Goal: Task Accomplishment & Management: Use online tool/utility

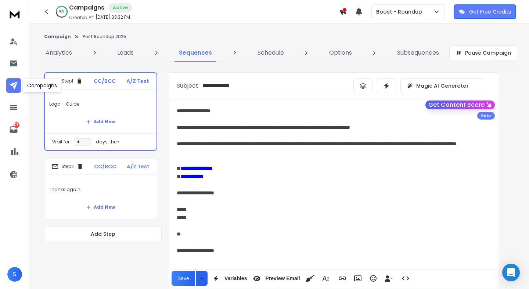
click at [15, 89] on icon at bounding box center [13, 85] width 9 height 9
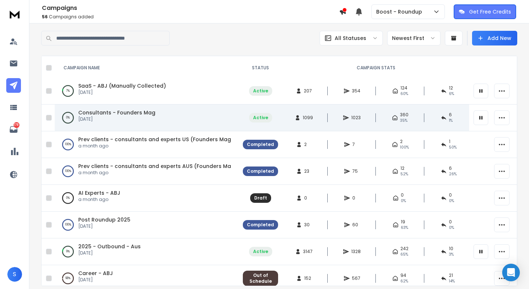
scroll to position [32, 0]
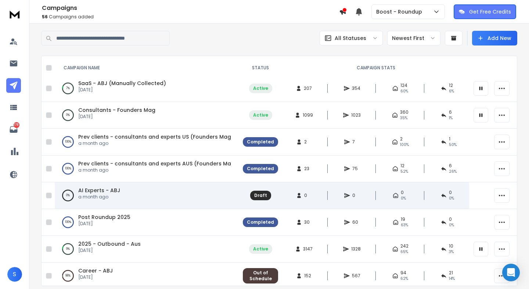
click at [153, 187] on div "0 % AI Experts - ABJ a month ago" at bounding box center [146, 196] width 169 height 18
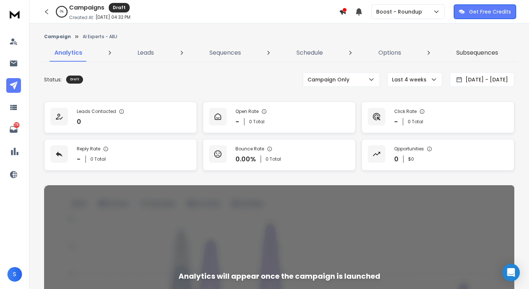
click at [463, 53] on p "Subsequences" at bounding box center [477, 52] width 42 height 9
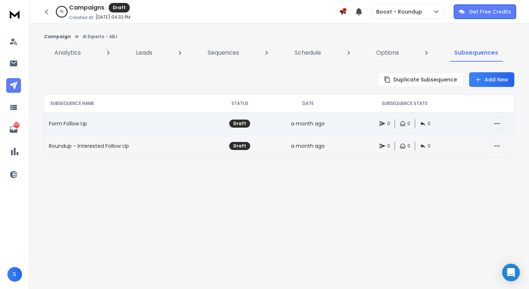
click at [76, 124] on td "Form Follow Up" at bounding box center [127, 123] width 167 height 22
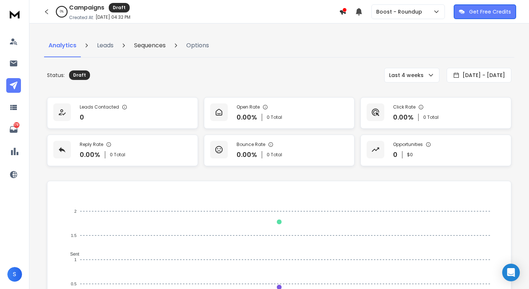
click at [164, 41] on p "Sequences" at bounding box center [150, 45] width 32 height 9
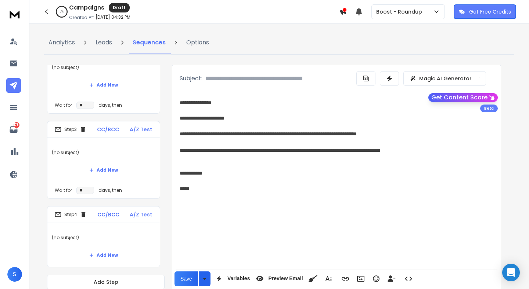
scroll to position [2, 0]
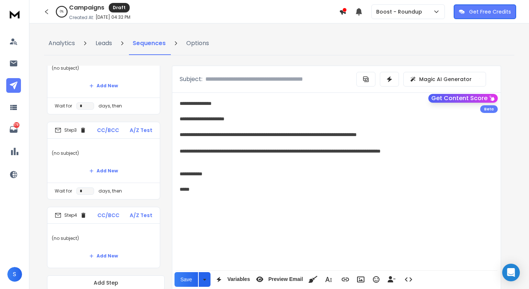
click at [106, 145] on p "(no subject)" at bounding box center [104, 153] width 104 height 21
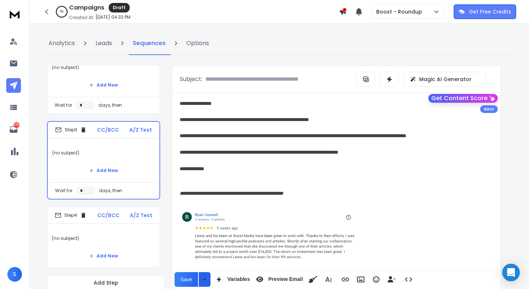
scroll to position [17, 0]
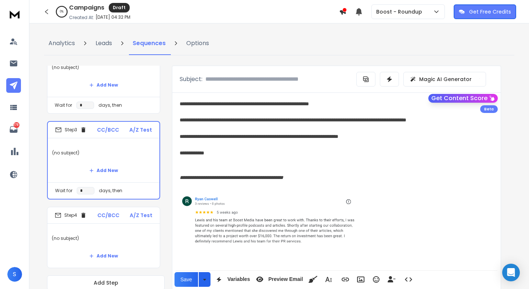
click at [89, 233] on p "(no subject)" at bounding box center [104, 238] width 104 height 21
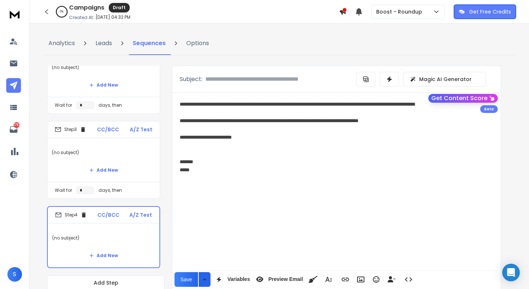
click at [102, 157] on p "(no subject)" at bounding box center [104, 152] width 104 height 21
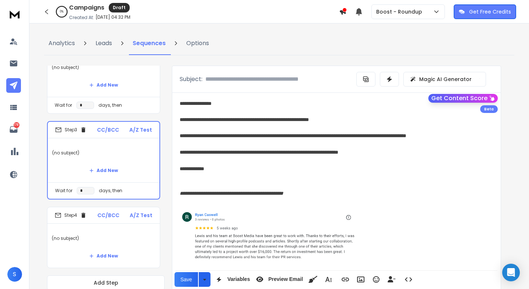
scroll to position [17, 0]
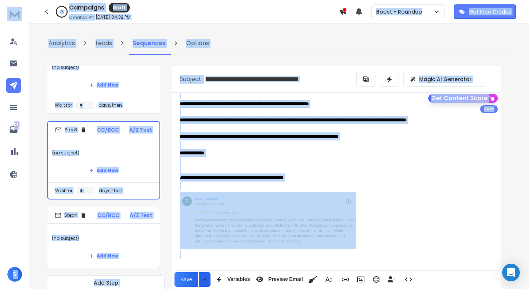
click at [331, 158] on div at bounding box center [335, 161] width 313 height 8
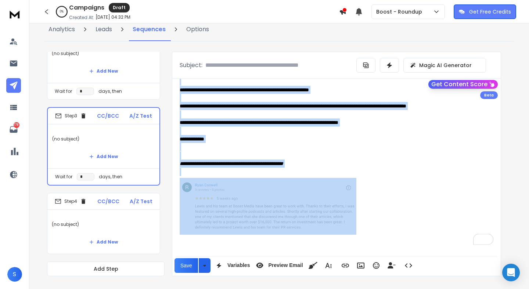
scroll to position [0, 0]
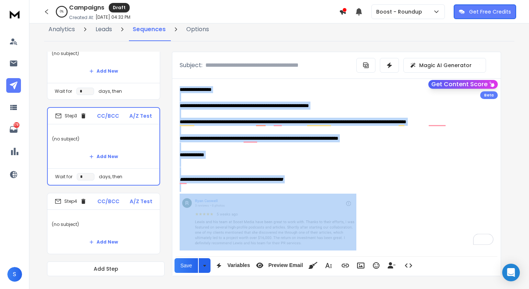
drag, startPoint x: 384, startPoint y: 199, endPoint x: 185, endPoint y: 71, distance: 236.8
click at [185, 71] on div "**********" at bounding box center [336, 164] width 329 height 225
copy div "**********"
